Goal: Task Accomplishment & Management: Manage account settings

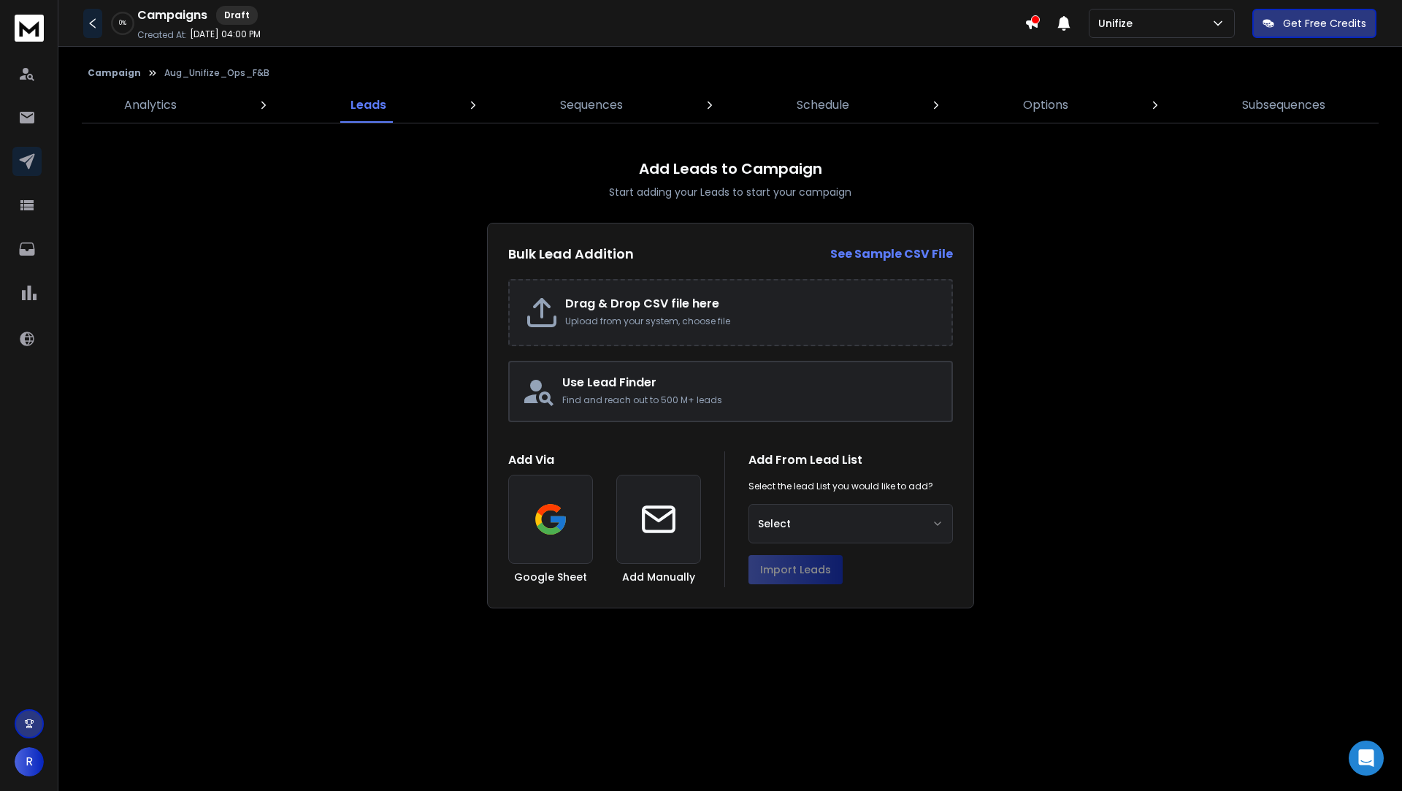
click at [88, 25] on icon at bounding box center [92, 23] width 13 height 13
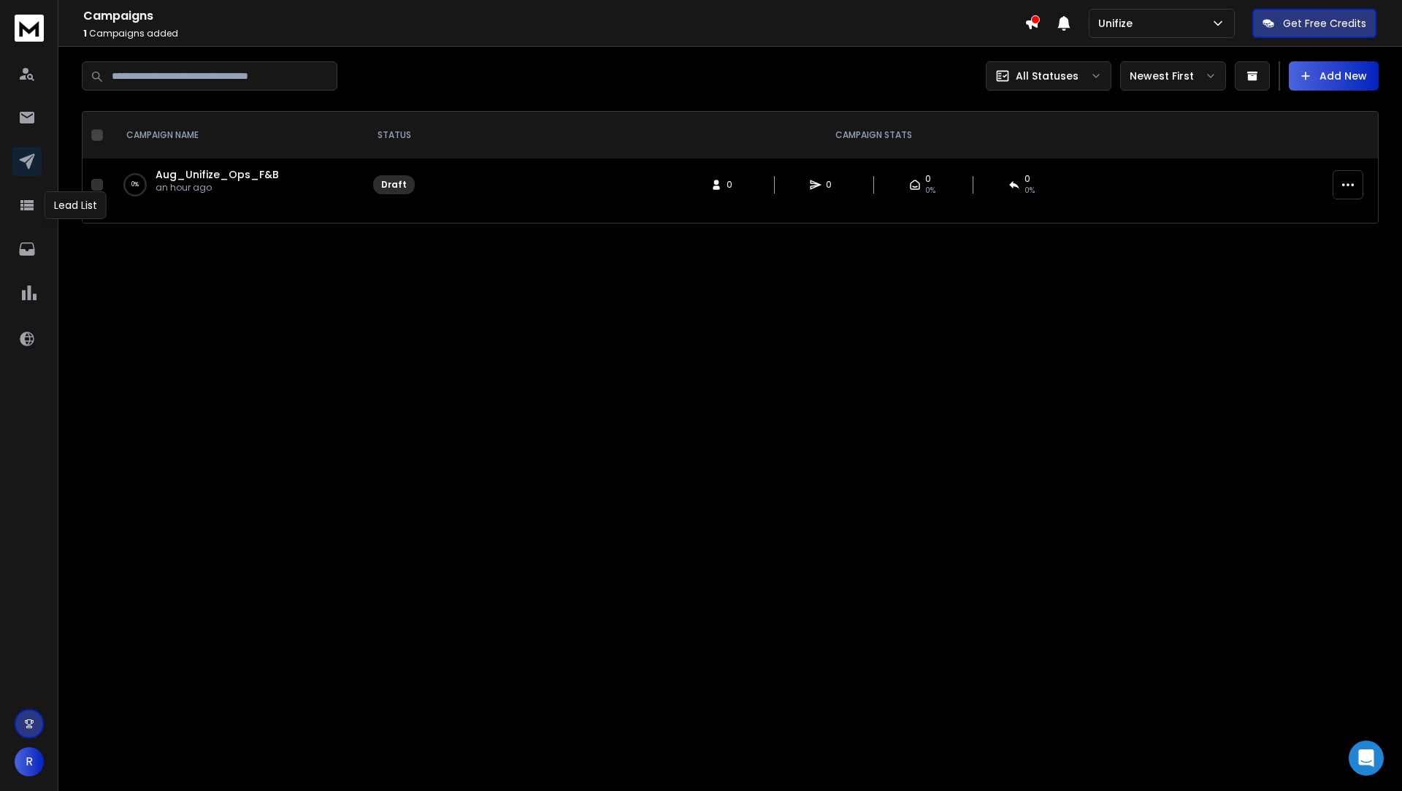
click at [23, 227] on div at bounding box center [29, 209] width 34 height 300
click at [34, 242] on icon at bounding box center [27, 249] width 18 height 18
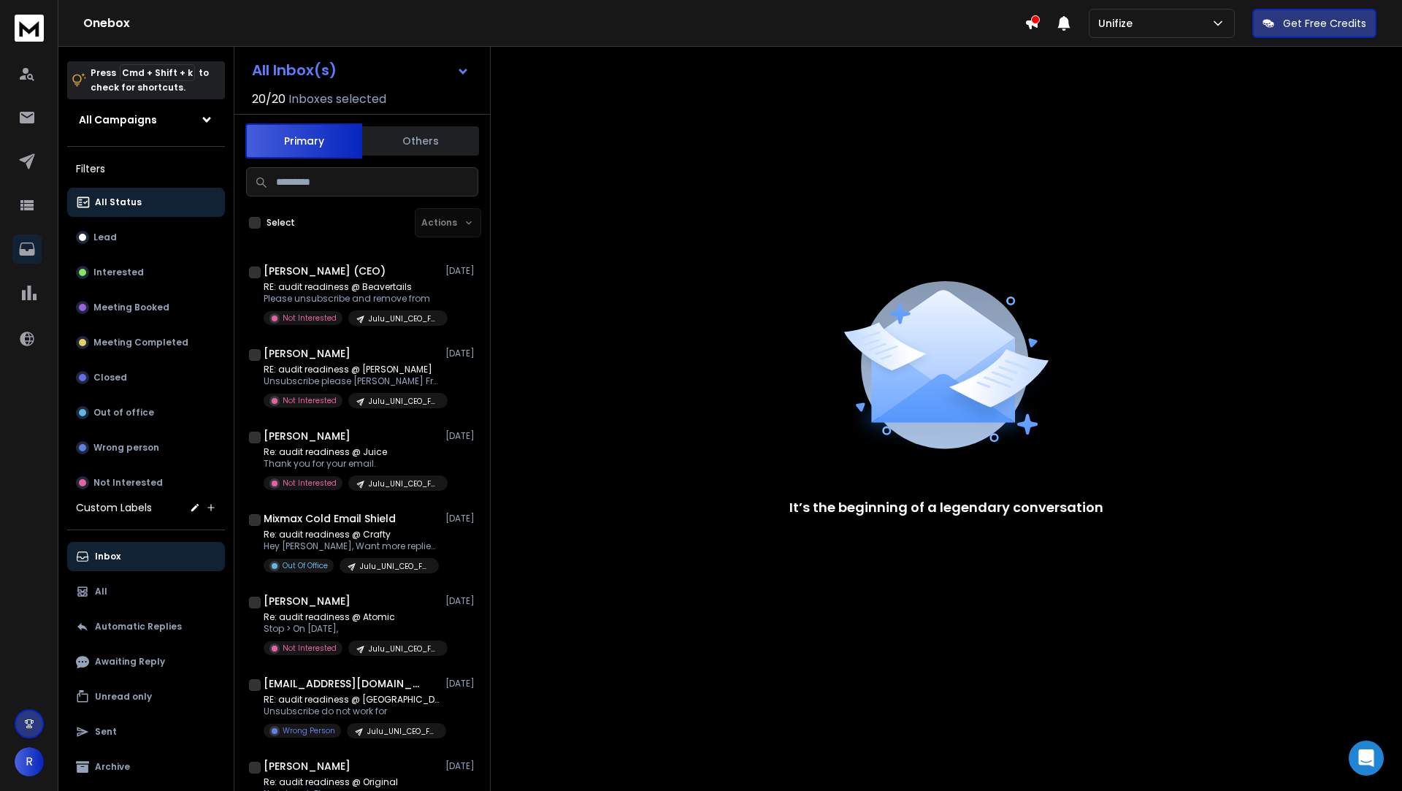
click at [400, 130] on button "Others" at bounding box center [420, 141] width 117 height 32
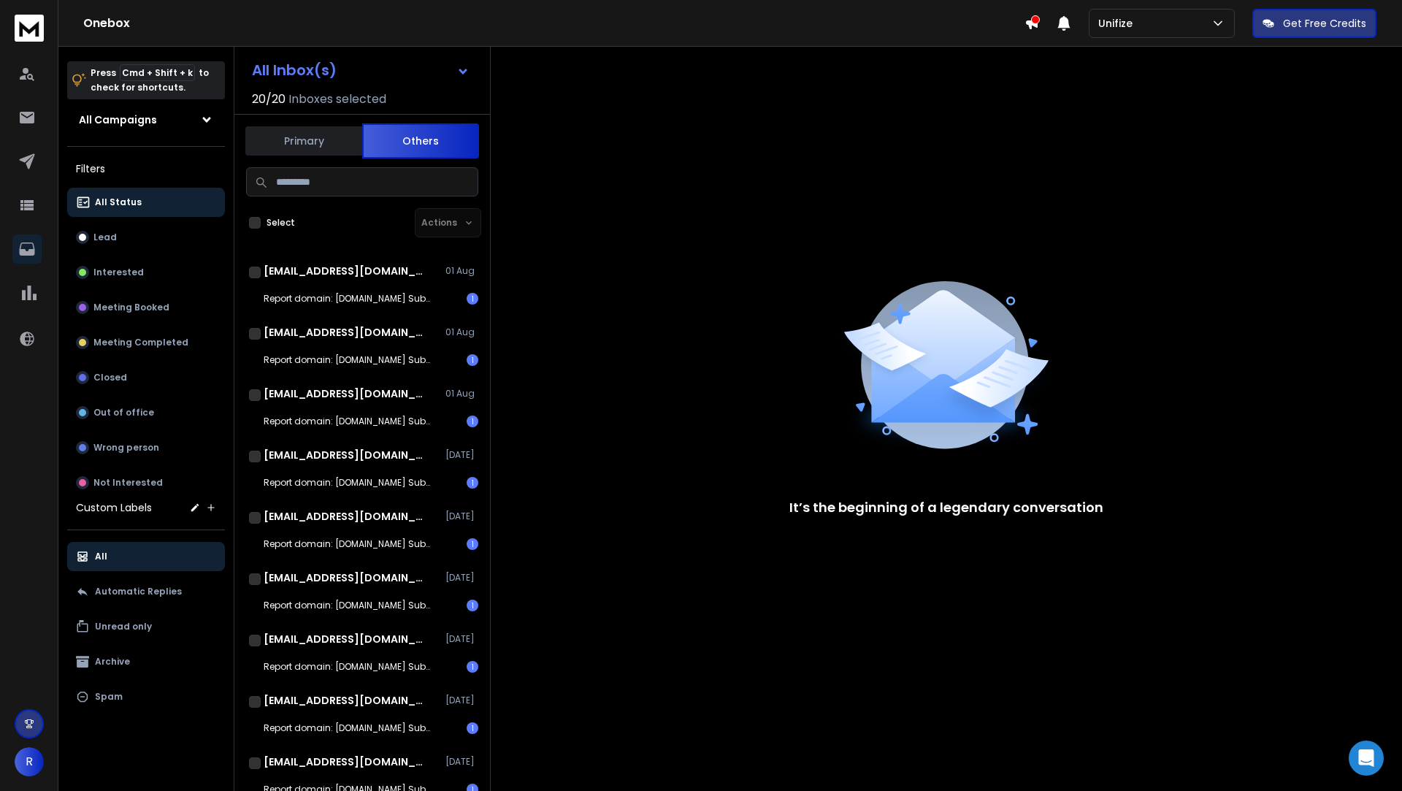
click at [291, 144] on button "Primary" at bounding box center [303, 141] width 117 height 32
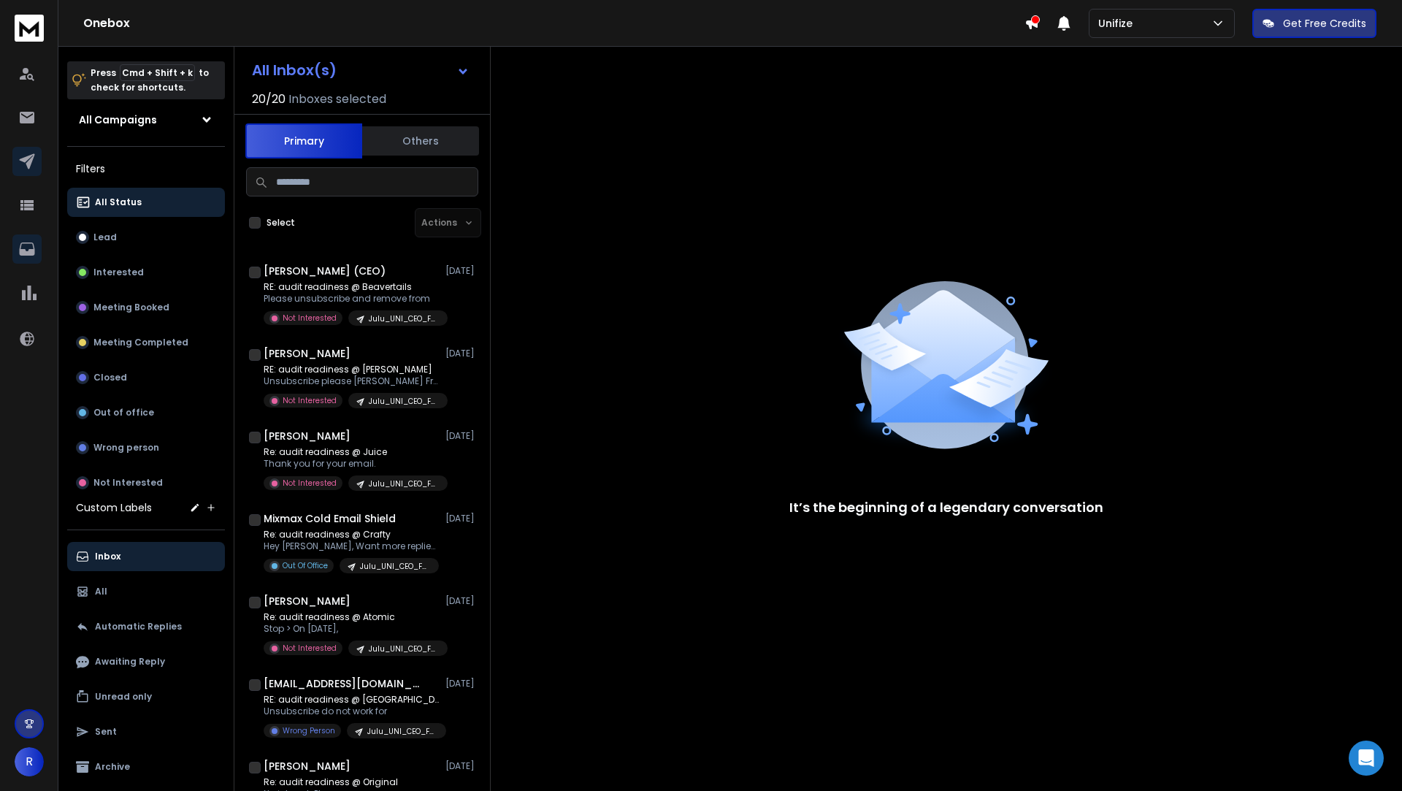
click at [15, 163] on link at bounding box center [26, 161] width 29 height 29
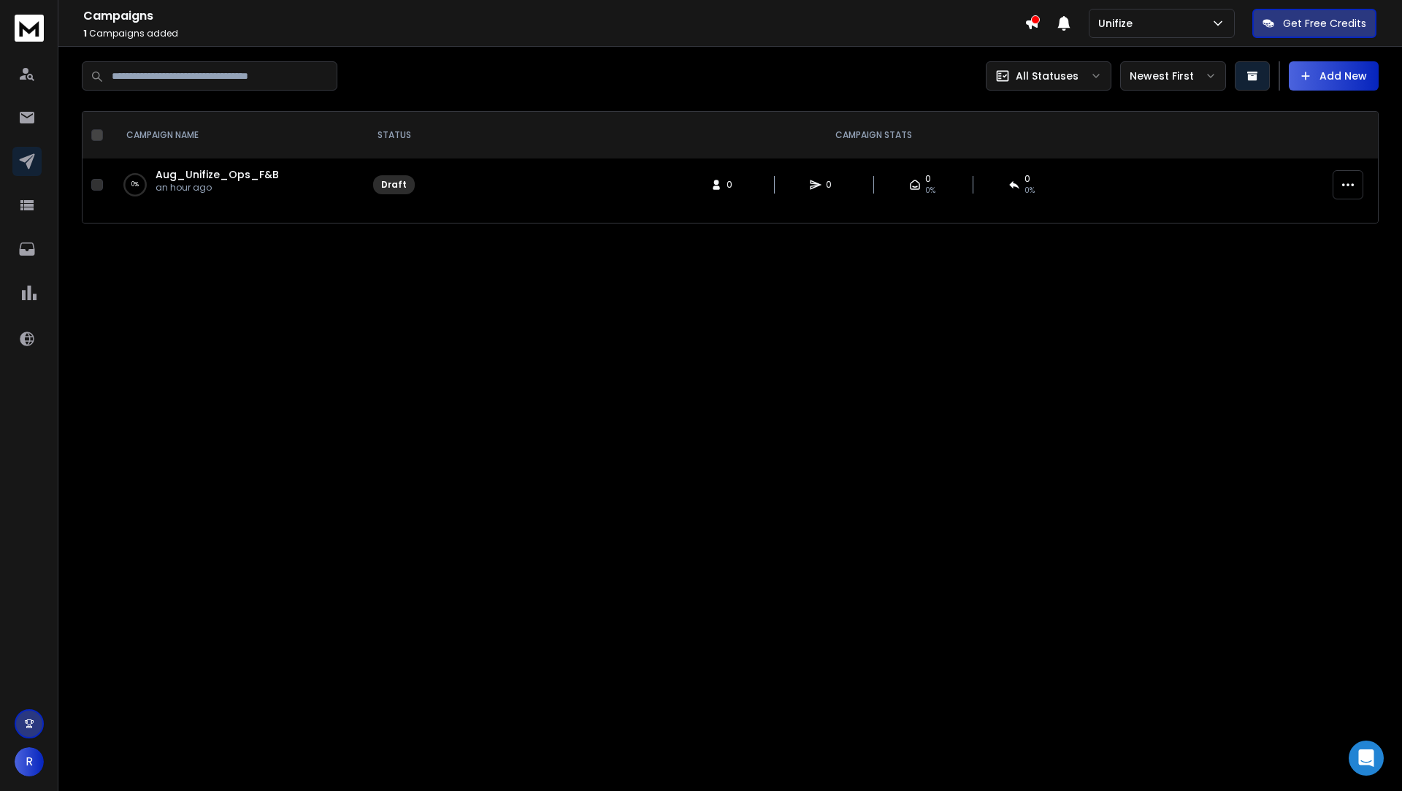
click at [1266, 69] on button at bounding box center [1252, 75] width 35 height 29
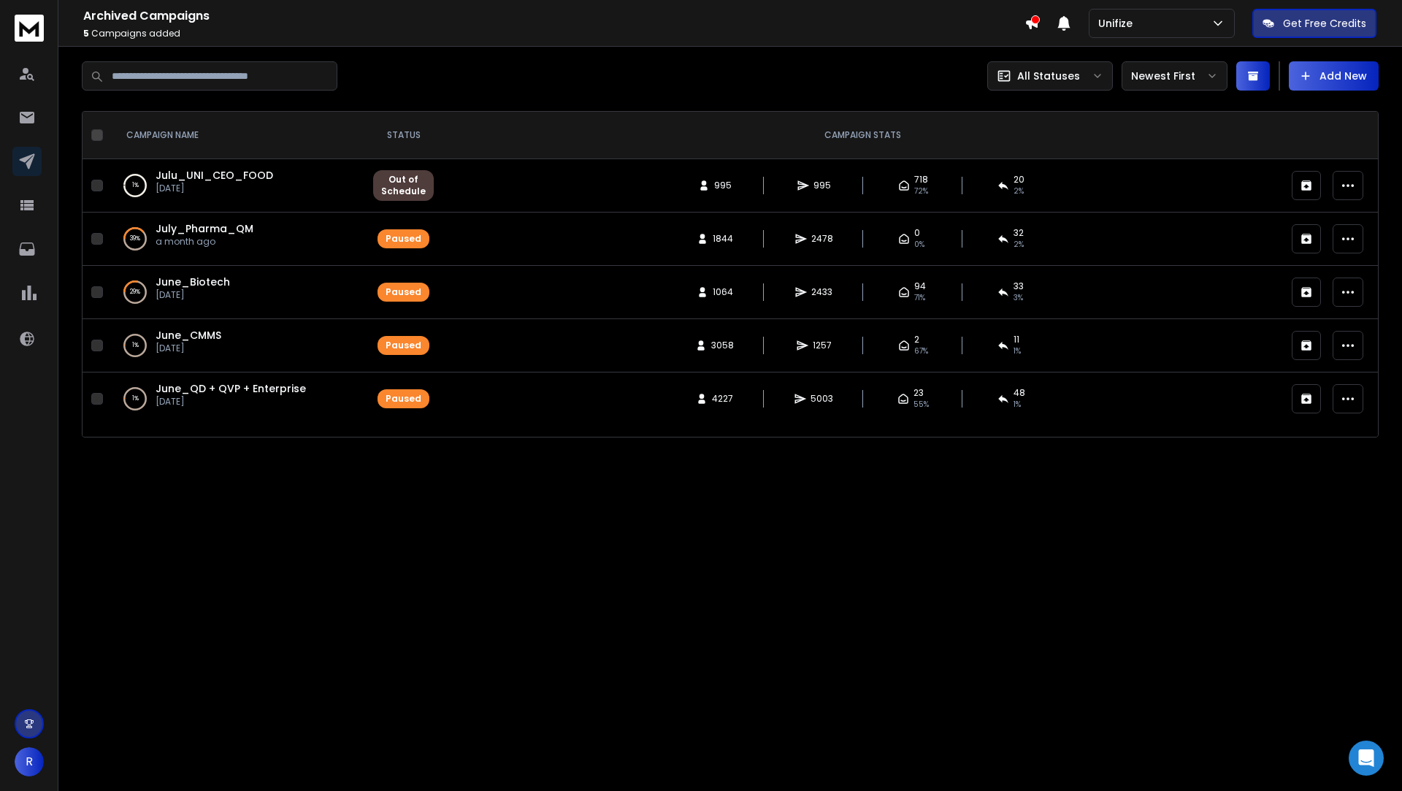
click at [206, 226] on span "July_Pharma_QM" at bounding box center [205, 228] width 98 height 15
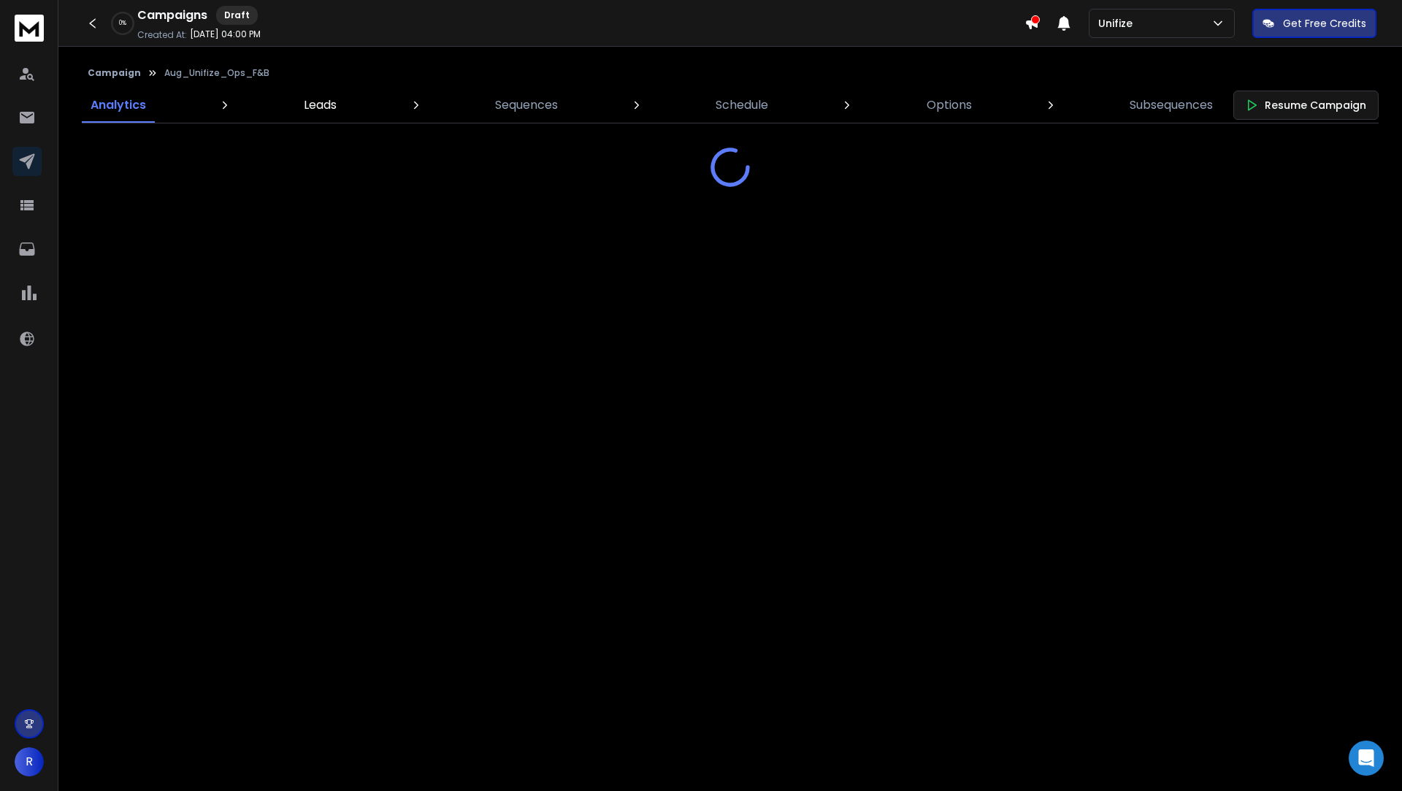
click at [320, 110] on p "Leads" at bounding box center [320, 105] width 33 height 18
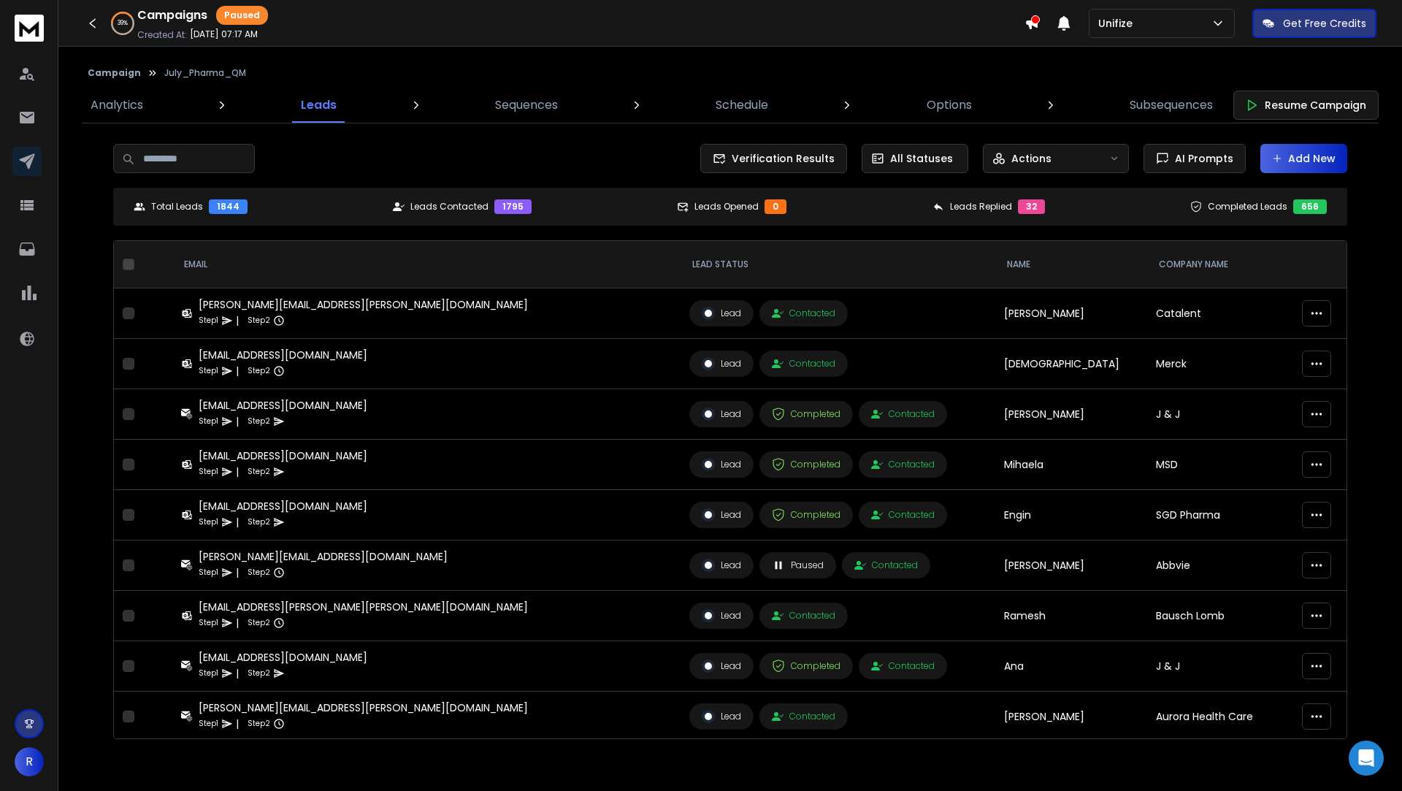
click at [166, 159] on input at bounding box center [184, 158] width 142 height 29
paste input "**********"
type input "**********"
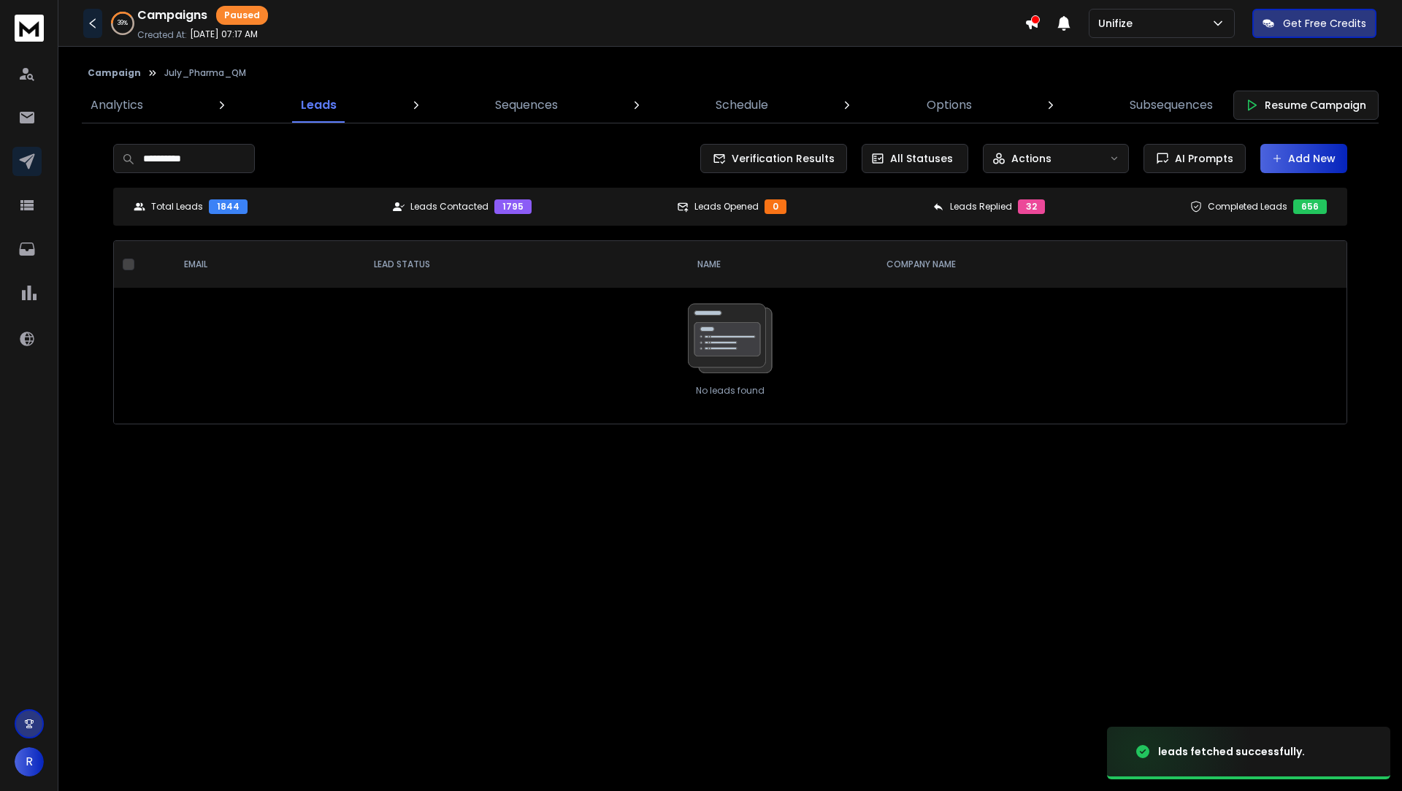
click at [83, 29] on button at bounding box center [92, 23] width 19 height 29
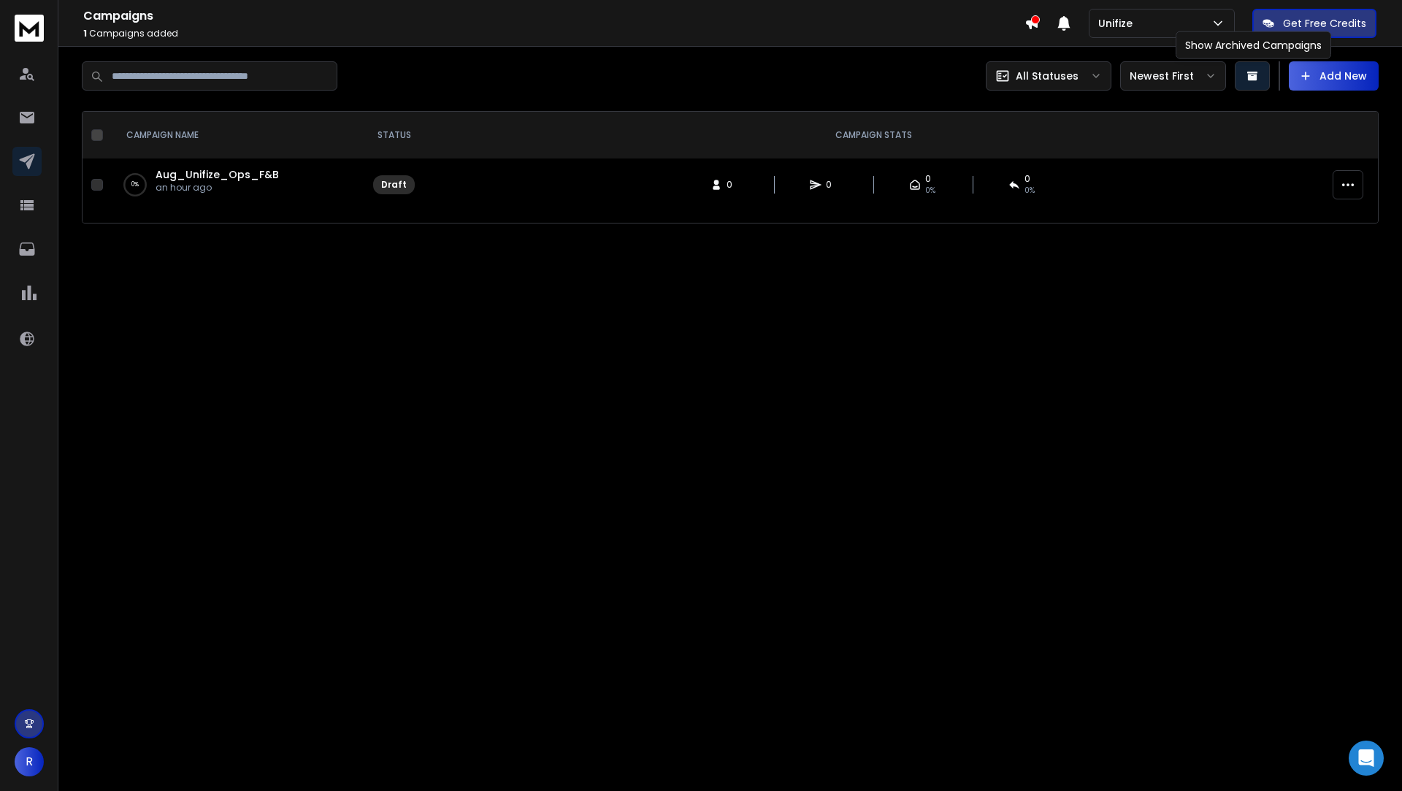
click at [1265, 75] on button at bounding box center [1252, 75] width 35 height 29
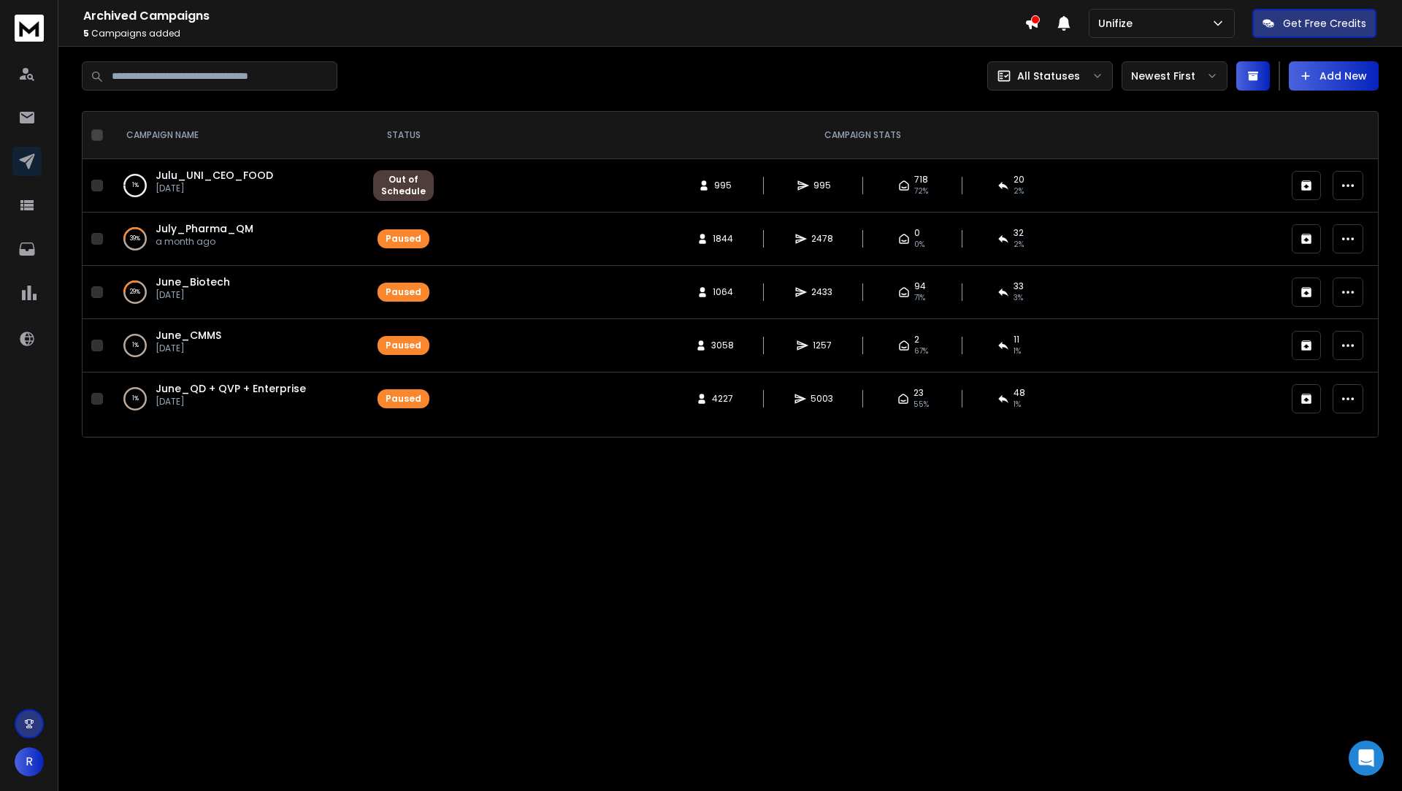
click at [186, 275] on span "June_Biotech" at bounding box center [193, 282] width 74 height 15
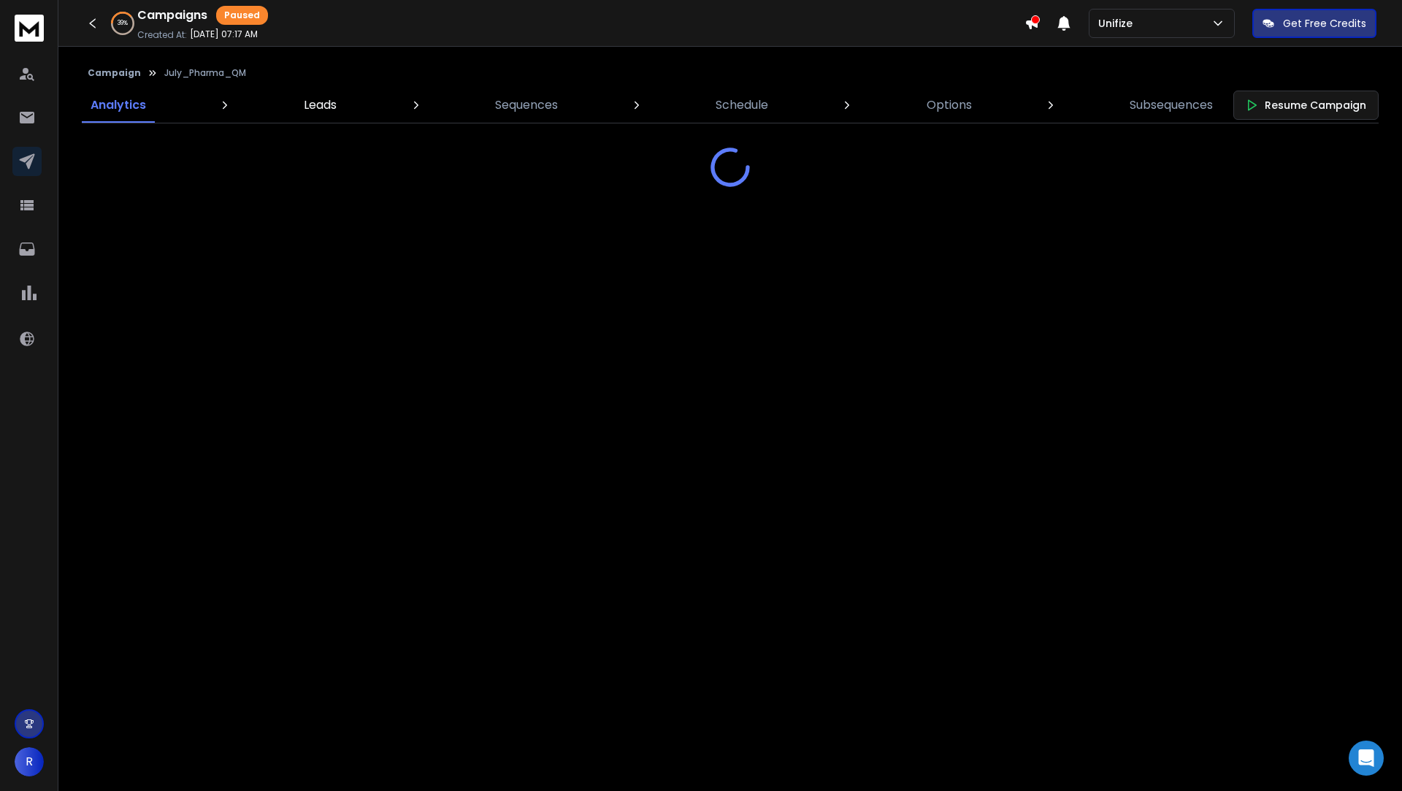
click at [309, 97] on p "Leads" at bounding box center [320, 105] width 33 height 18
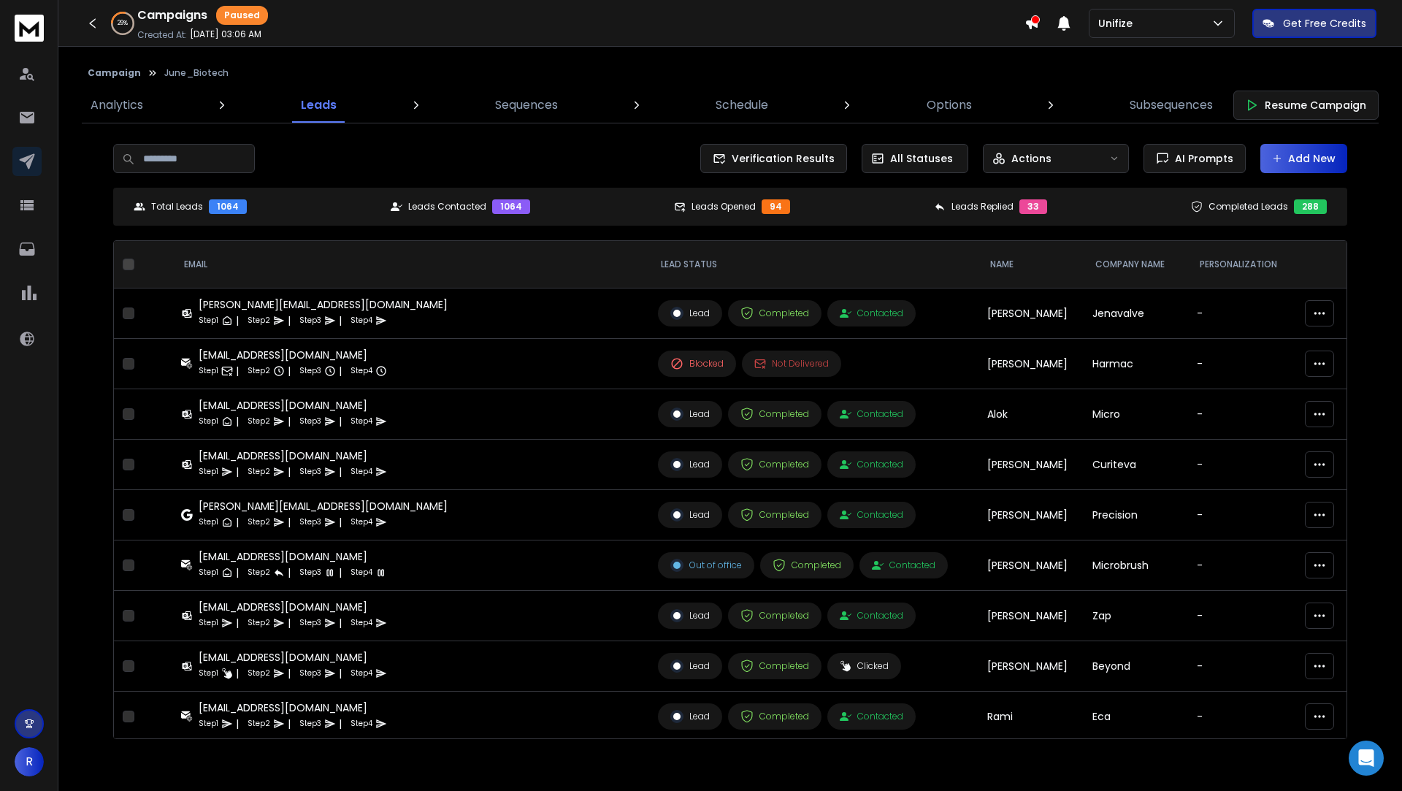
click at [218, 163] on input at bounding box center [184, 158] width 142 height 29
paste input "**********"
type input "**********"
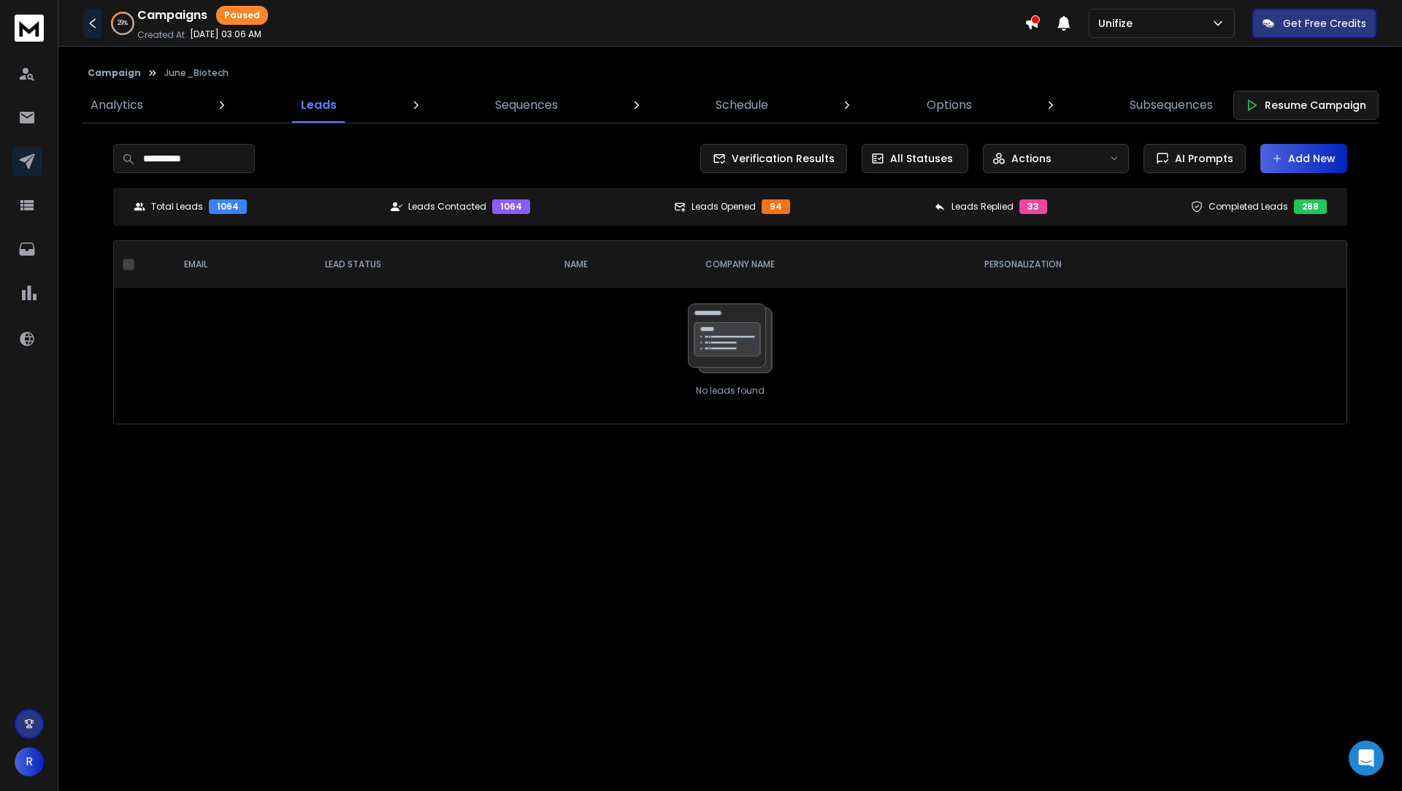
click at [95, 15] on button at bounding box center [92, 23] width 19 height 29
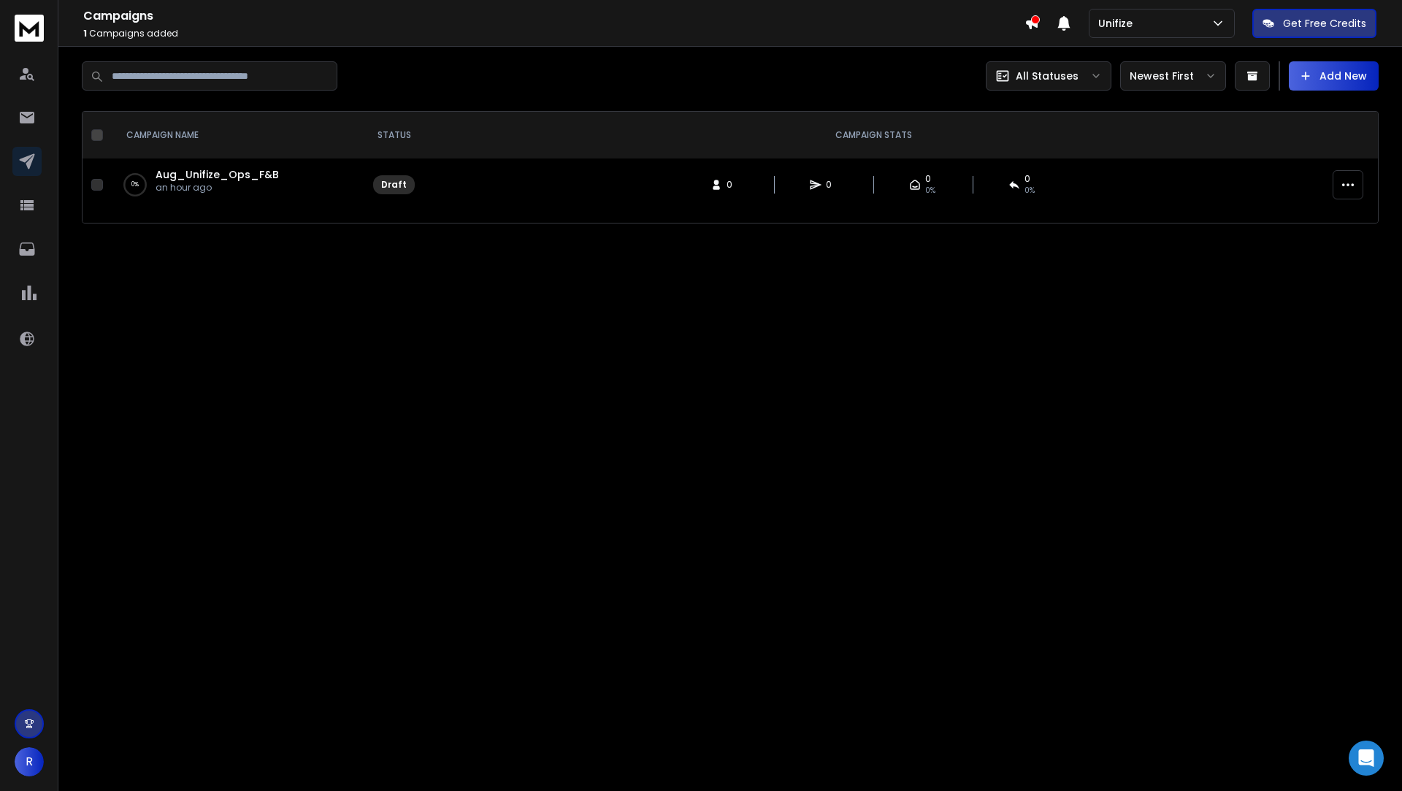
click at [630, 386] on div "Your warmest leads are on your site – Turn visits into conversations Reach Out …" at bounding box center [701, 395] width 1402 height 791
click at [1131, 24] on p "Unifize" at bounding box center [1118, 23] width 40 height 15
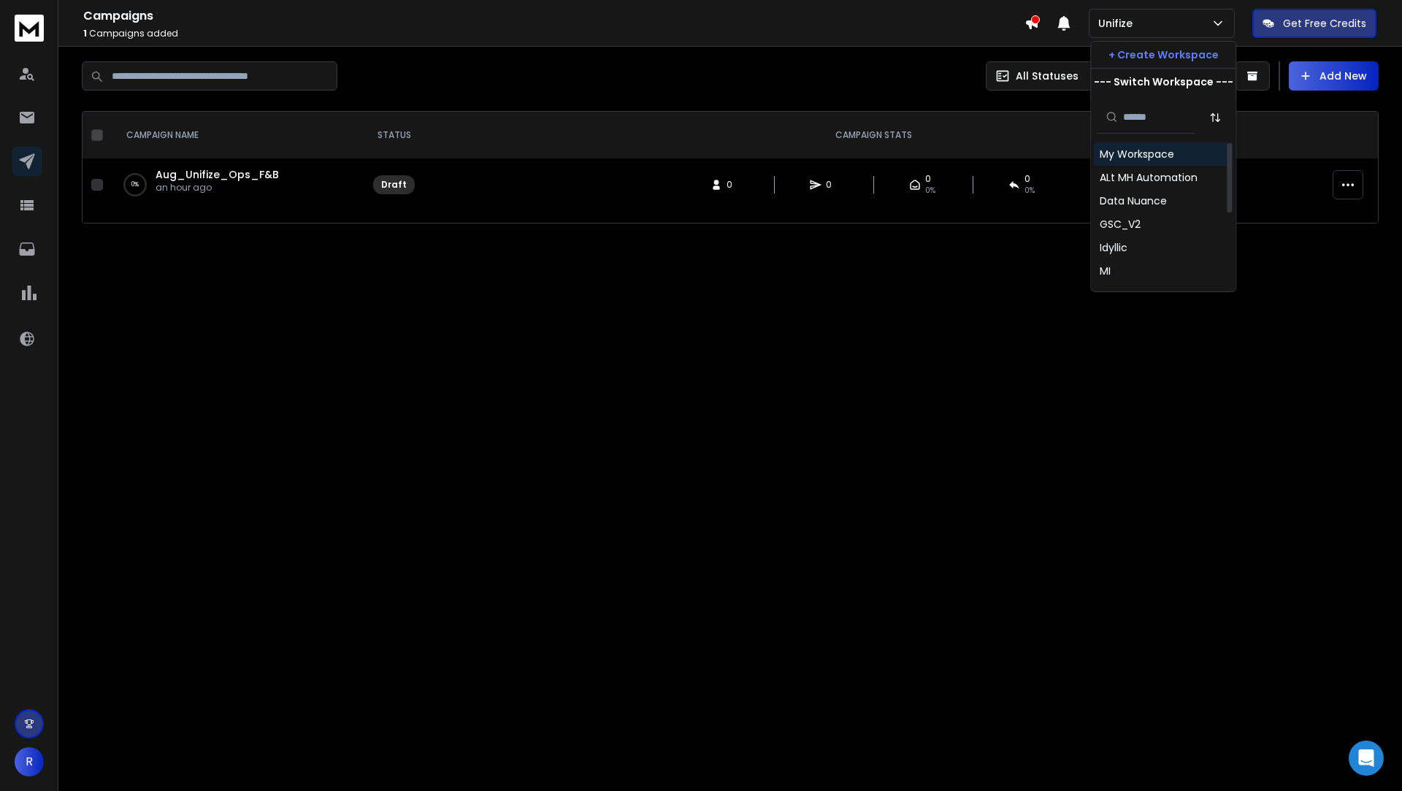
click at [1125, 153] on div "My Workspace" at bounding box center [1137, 154] width 74 height 15
